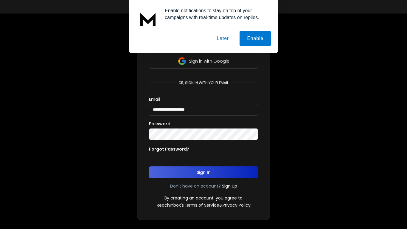
type input "**********"
click at [203, 172] on button "Sign In" at bounding box center [203, 172] width 109 height 12
